Goal: Communication & Community: Answer question/provide support

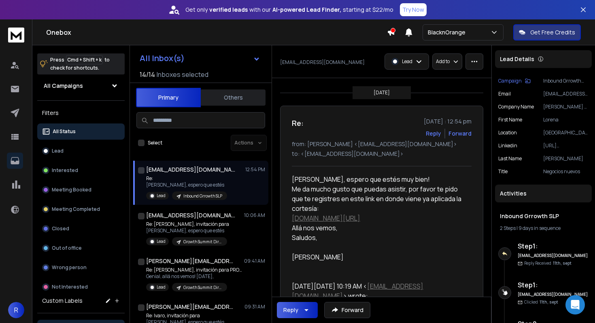
scroll to position [136, 0]
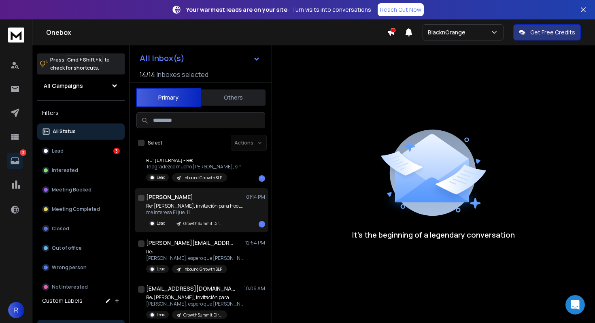
scroll to position [65, 0]
click at [236, 213] on div "Re: [PERSON_NAME], invitación para Hootsuite, me interesa El jue, 11 Lead Growt…" at bounding box center [205, 214] width 119 height 25
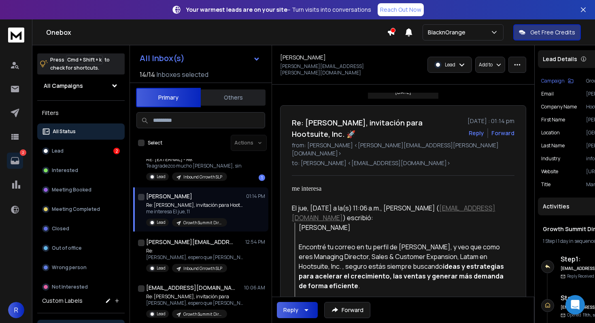
scroll to position [0, 0]
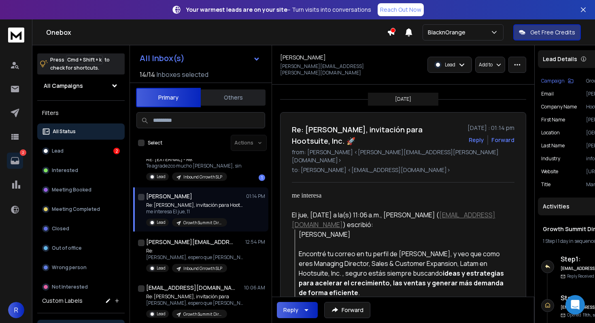
click at [290, 311] on div "Reply" at bounding box center [290, 310] width 15 height 8
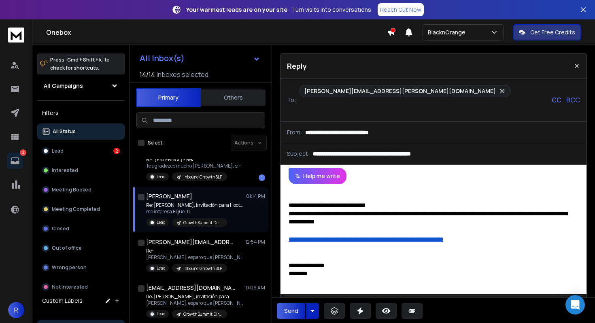
click at [287, 189] on div "**********" at bounding box center [431, 239] width 303 height 110
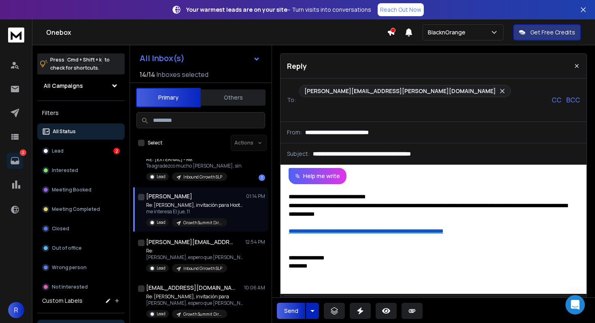
click at [300, 194] on span "**********" at bounding box center [326, 197] width 77 height 6
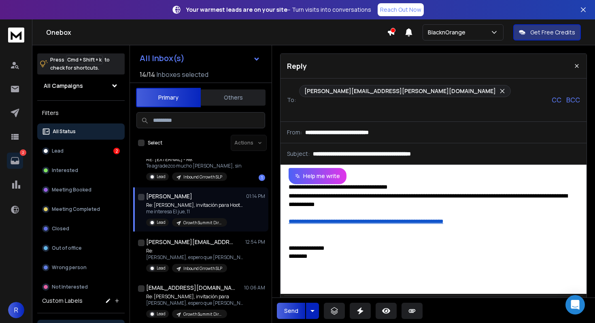
scroll to position [8, 0]
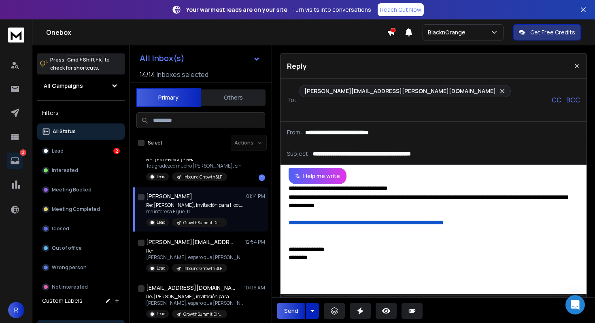
click at [288, 209] on div "**********" at bounding box center [431, 239] width 303 height 110
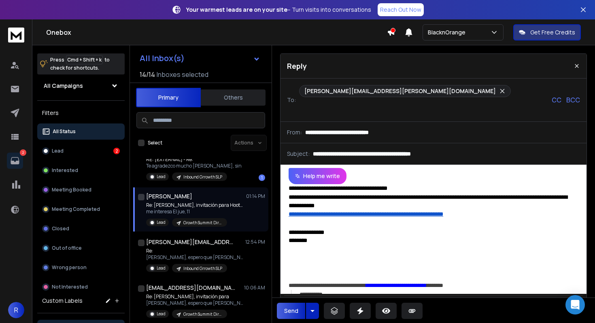
click at [288, 311] on button "Send" at bounding box center [291, 311] width 28 height 16
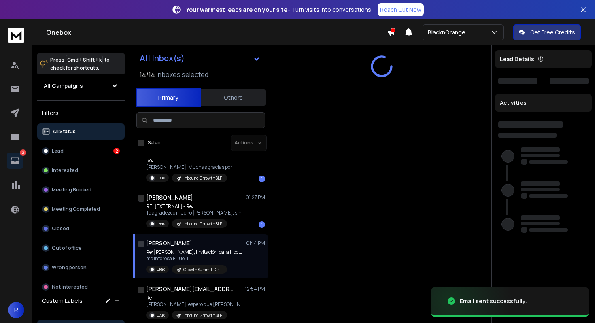
scroll to position [17, 0]
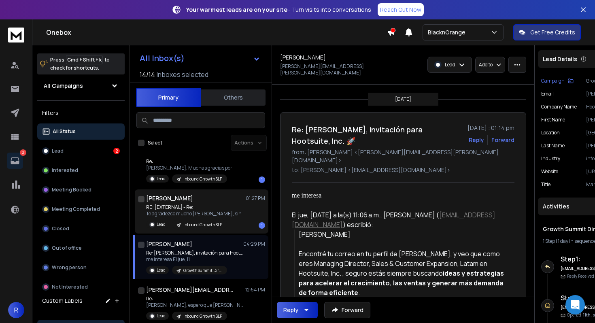
click at [186, 208] on p "RE: [EXTERNAL] - Re:" at bounding box center [193, 207] width 95 height 6
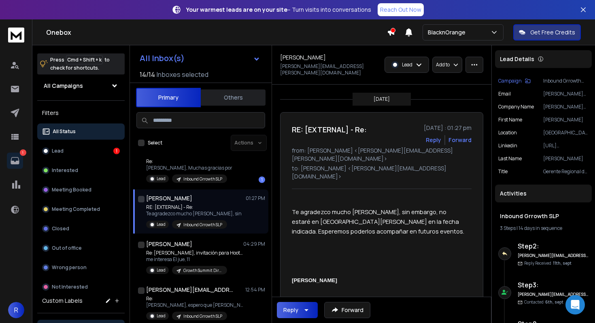
click at [290, 311] on div "Reply" at bounding box center [290, 310] width 15 height 8
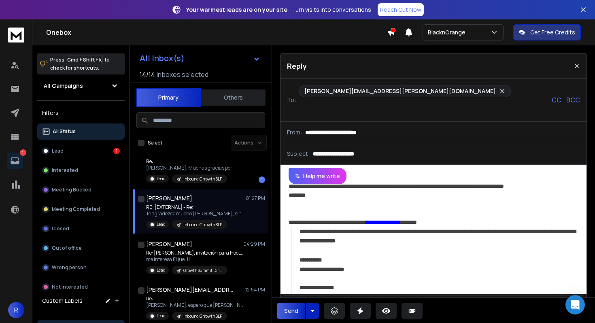
scroll to position [0, 0]
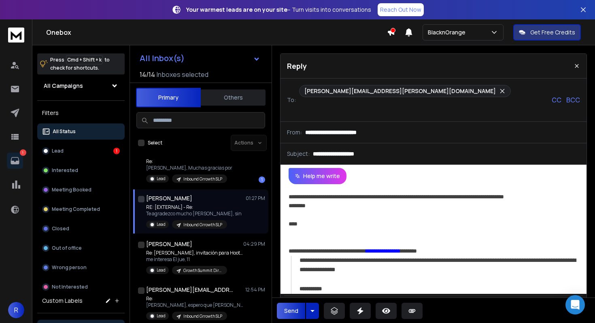
click at [293, 310] on button "Send" at bounding box center [291, 311] width 28 height 16
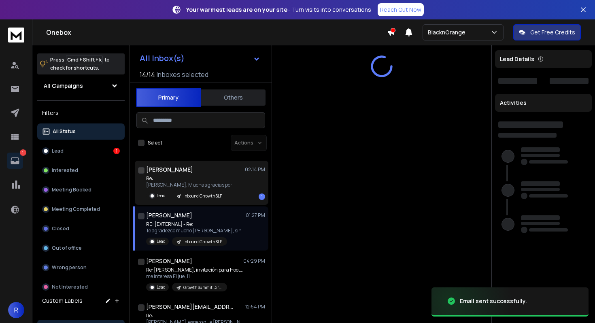
click at [195, 179] on p "Re:" at bounding box center [189, 178] width 86 height 6
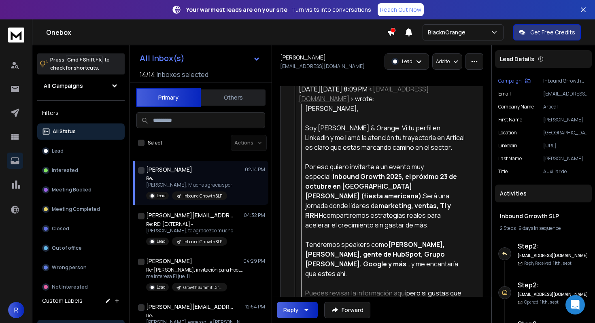
scroll to position [523, 0]
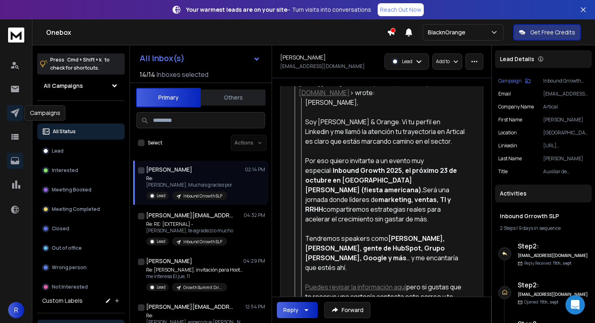
click at [15, 112] on icon at bounding box center [15, 112] width 8 height 8
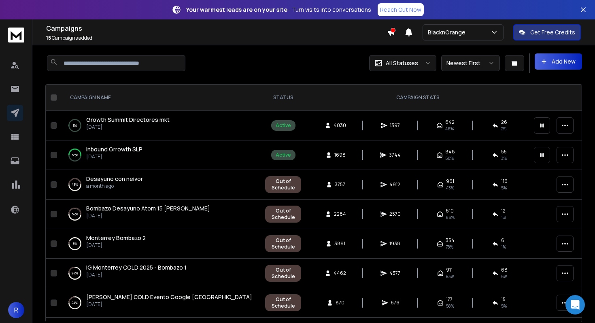
click at [131, 122] on span "Growth Summit Directores mkt" at bounding box center [127, 120] width 83 height 8
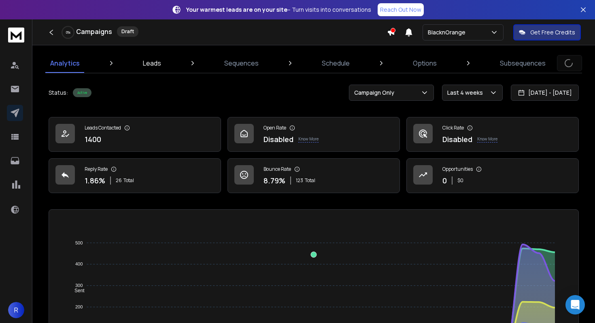
click at [152, 67] on p "Leads" at bounding box center [152, 63] width 18 height 10
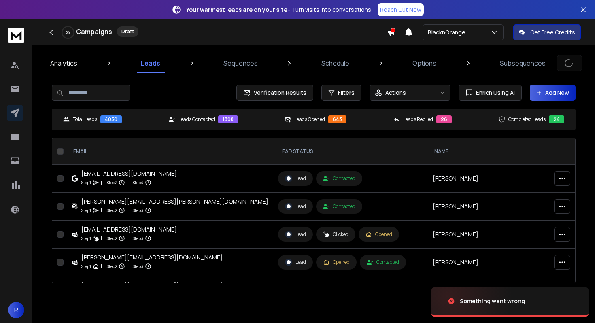
click at [72, 62] on p "Analytics" at bounding box center [63, 63] width 27 height 10
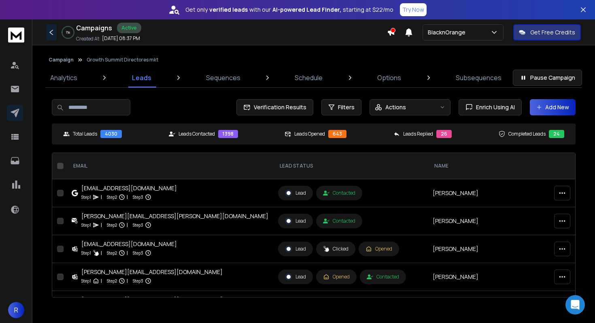
click at [51, 31] on icon at bounding box center [50, 32] width 3 height 5
